Goal: Task Accomplishment & Management: Use online tool/utility

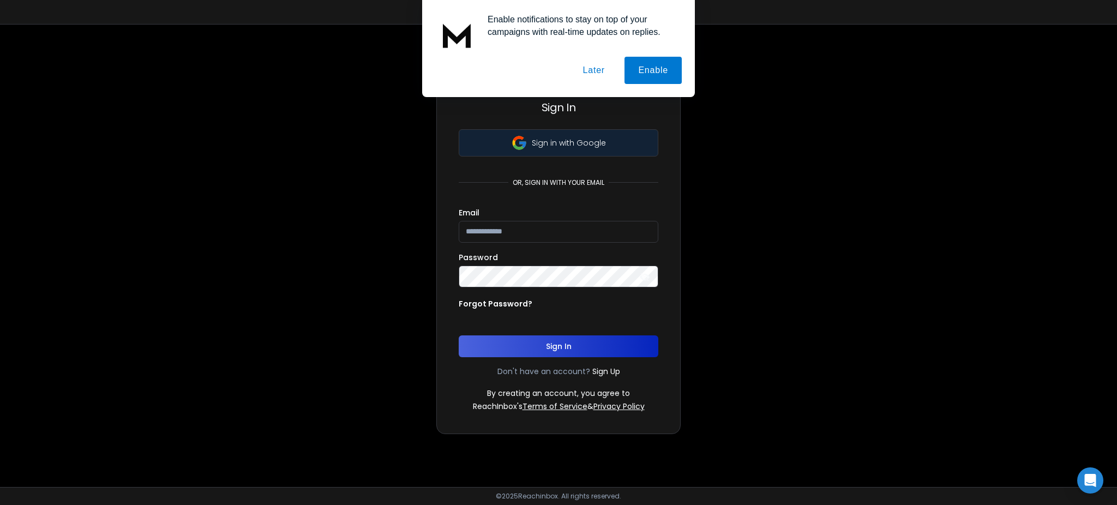
click at [567, 153] on button "Sign in with Google" at bounding box center [559, 142] width 200 height 27
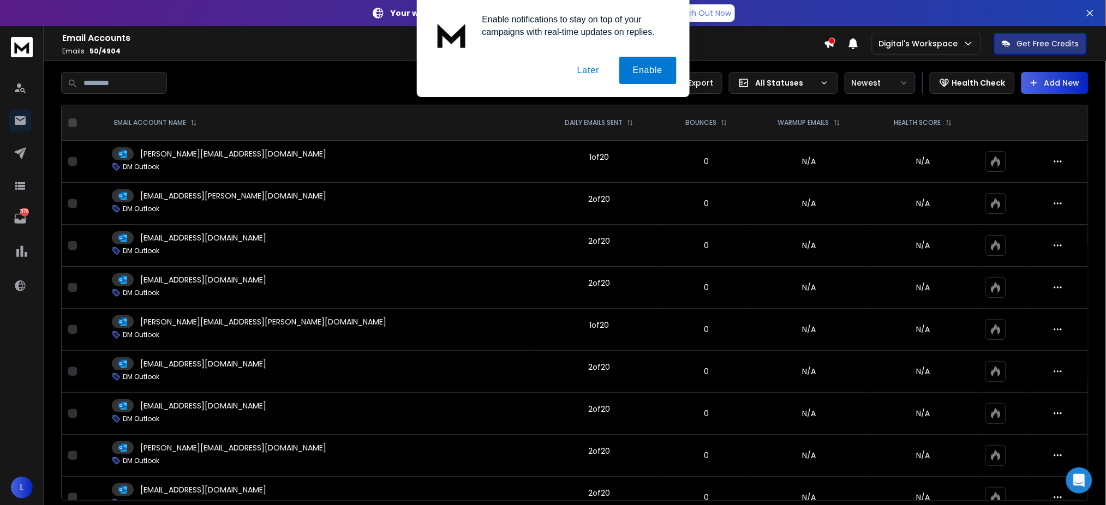
click at [592, 71] on button "Later" at bounding box center [587, 70] width 49 height 27
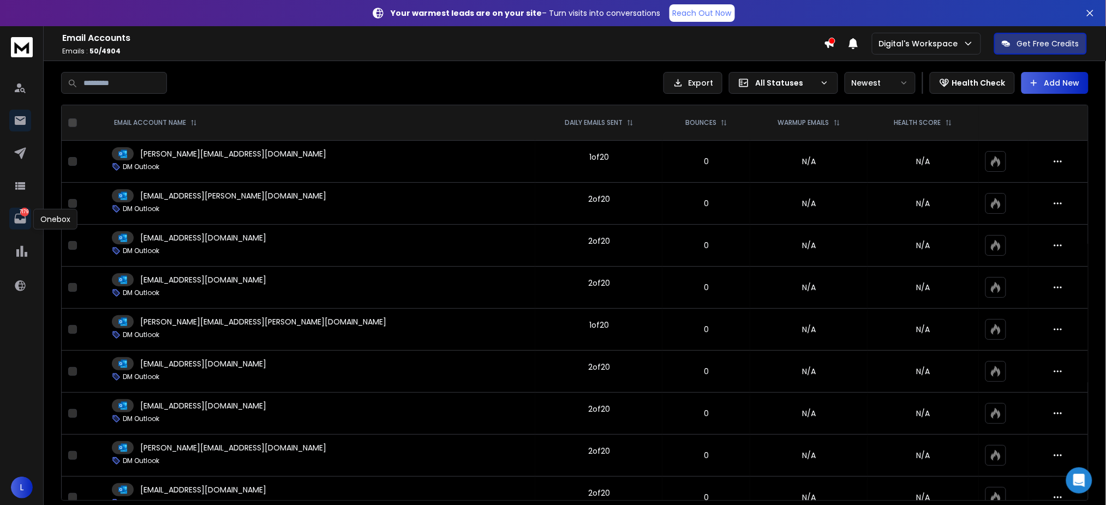
click at [14, 220] on icon at bounding box center [20, 218] width 13 height 13
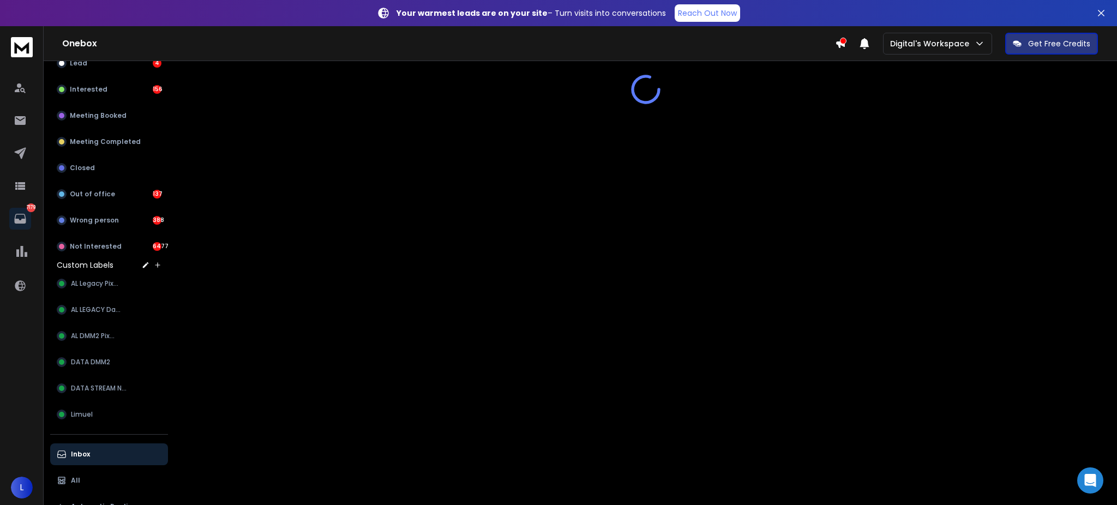
scroll to position [150, 0]
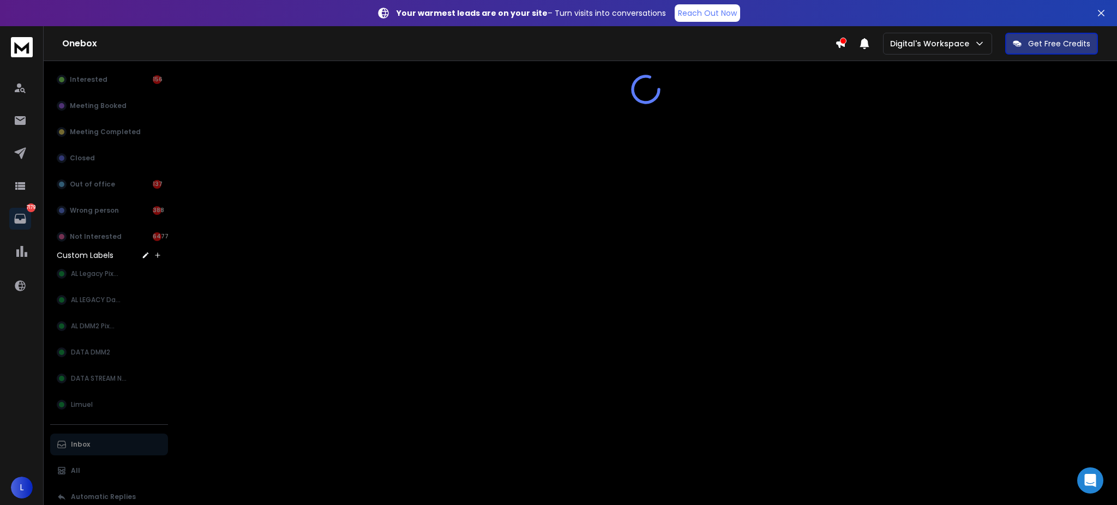
click at [98, 409] on button "Limuel" at bounding box center [109, 405] width 118 height 22
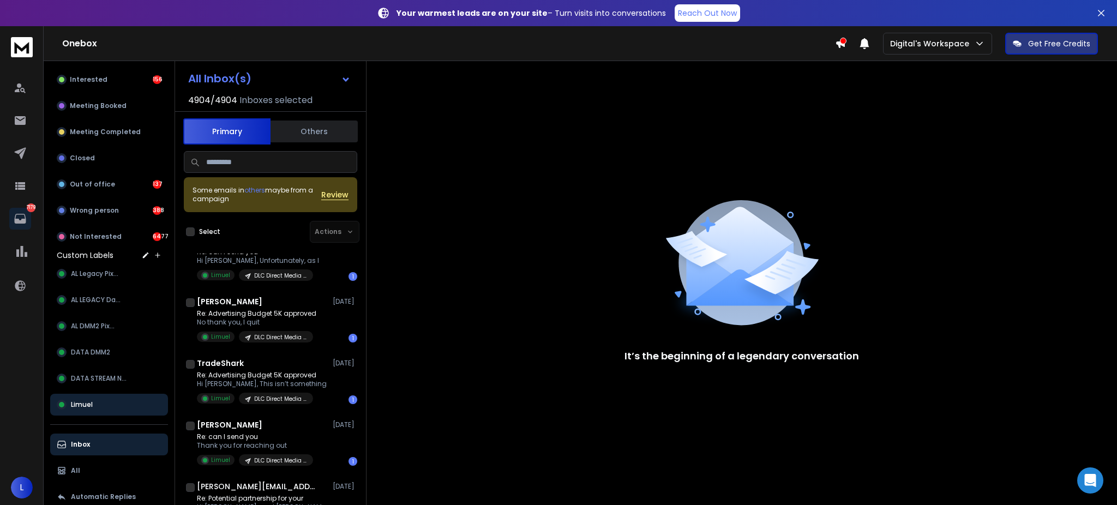
scroll to position [398, 0]
click at [258, 170] on input at bounding box center [270, 162] width 173 height 22
paste input "**********"
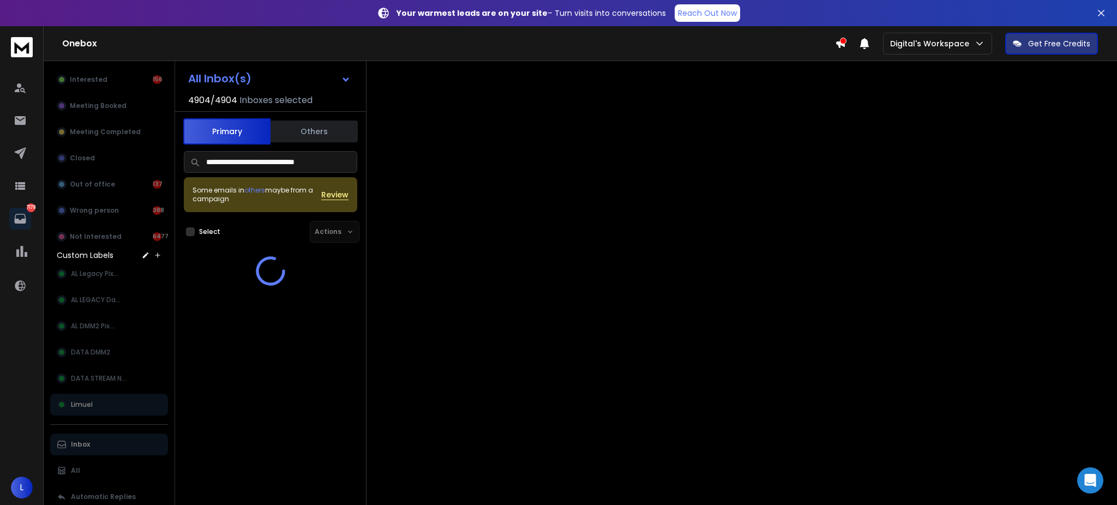
scroll to position [0, 0]
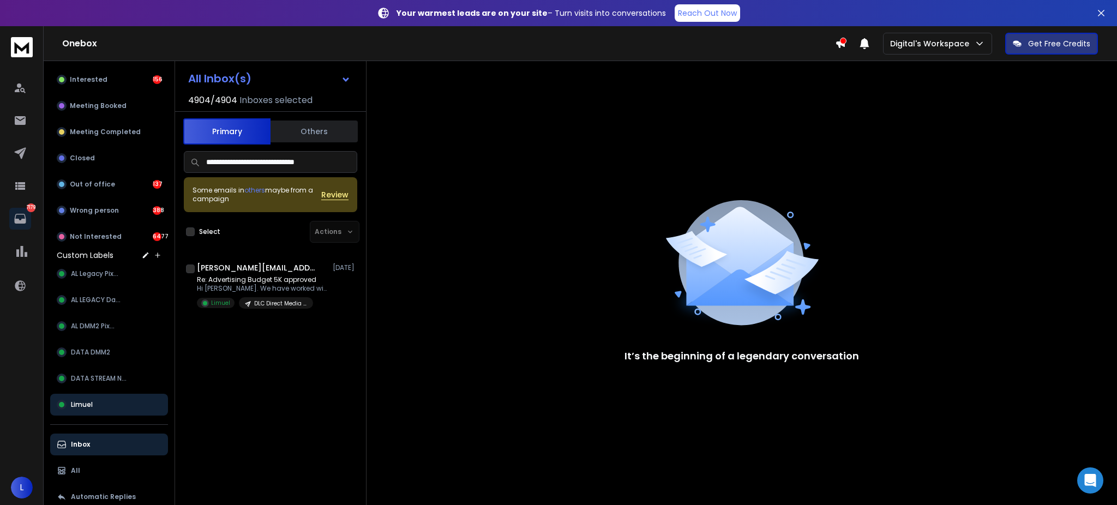
click at [297, 161] on input "**********" at bounding box center [270, 162] width 173 height 22
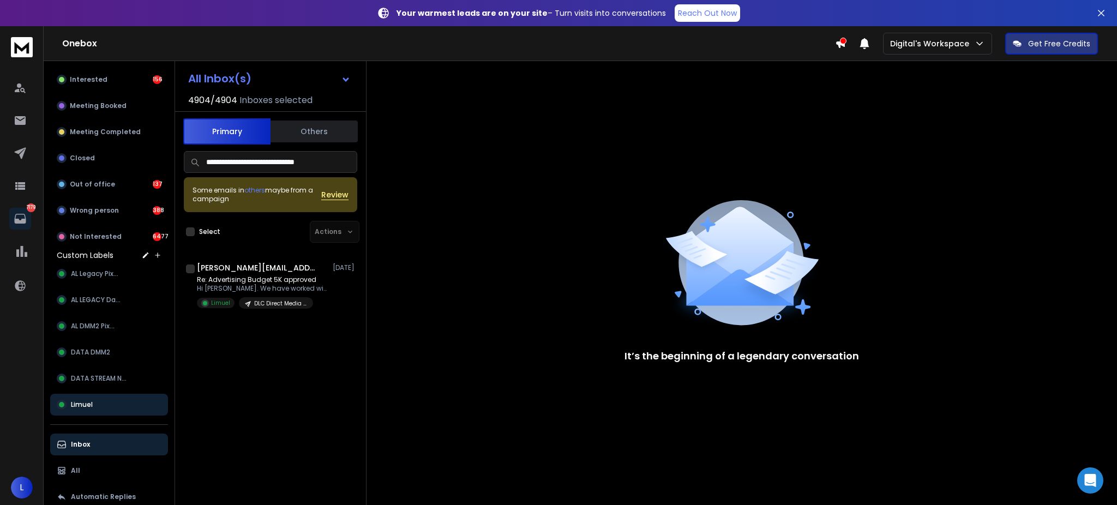
paste input
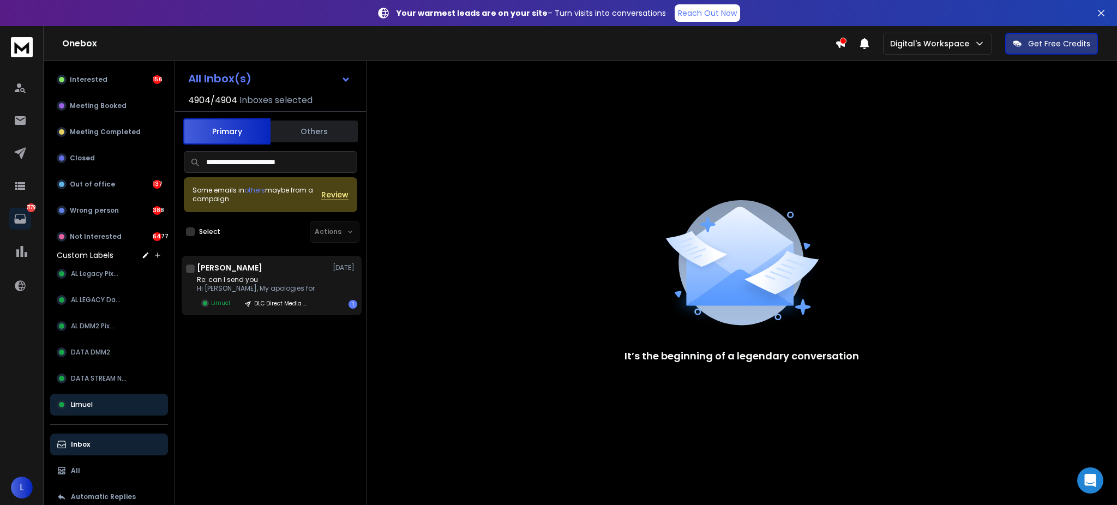
type input "**********"
click at [321, 277] on div "Re: can I send you Hi Ryan, My apologies for Limuel DLC Direct Media Buy 7th Ju…" at bounding box center [277, 291] width 160 height 33
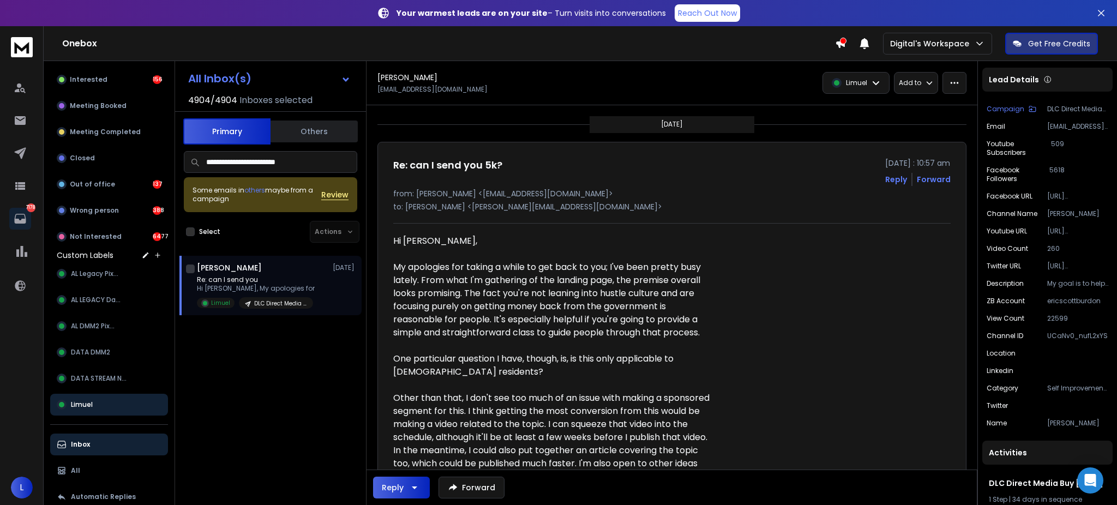
scroll to position [1, 0]
click at [444, 362] on div "One particular question I have, though, is, is this only applicable to US resid…" at bounding box center [552, 365] width 319 height 26
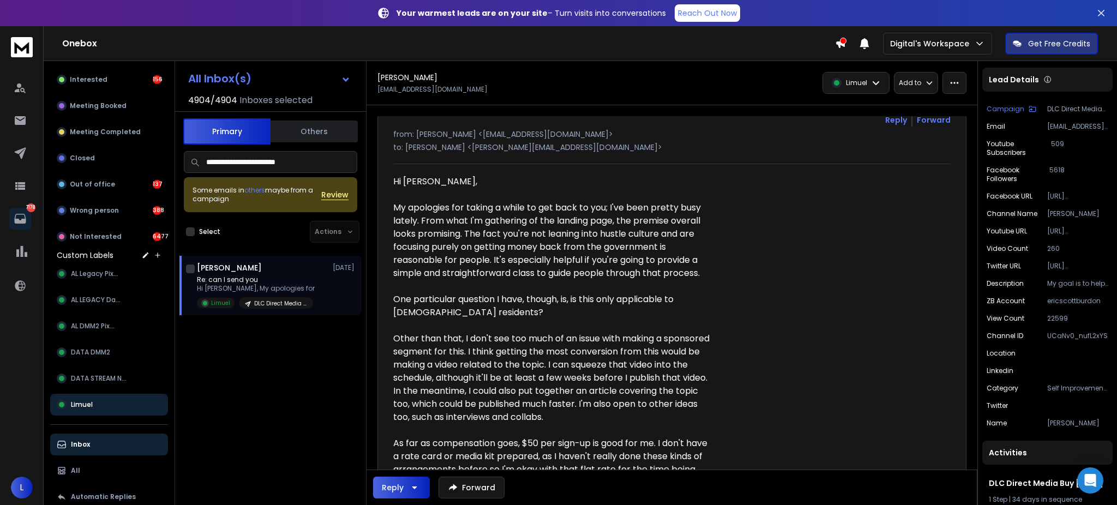
scroll to position [0, 0]
